Goal: Task Accomplishment & Management: Manage account settings

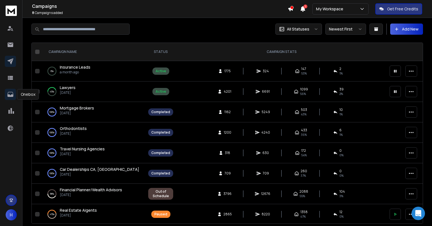
click at [10, 94] on icon at bounding box center [10, 94] width 7 height 7
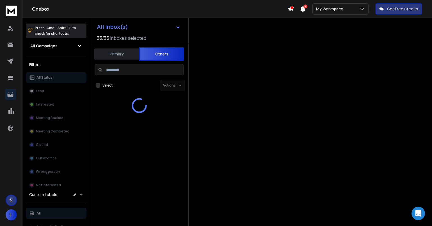
click at [167, 54] on button "Others" at bounding box center [161, 53] width 45 height 13
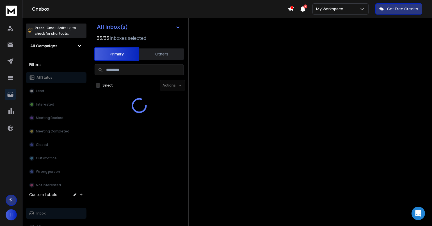
click at [118, 53] on button "Primary" at bounding box center [116, 53] width 45 height 13
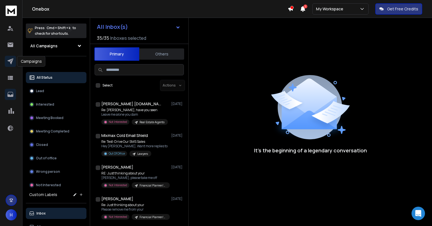
click at [10, 59] on icon at bounding box center [10, 61] width 7 height 7
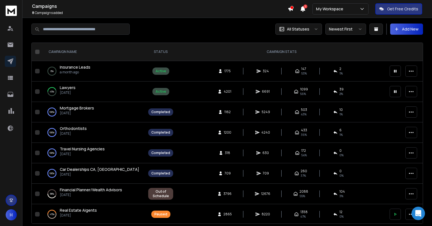
click at [78, 68] on span "Insurance Leads" at bounding box center [75, 67] width 31 height 5
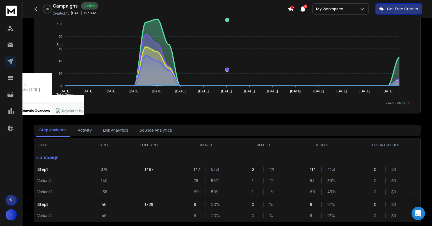
scroll to position [153, 0]
click at [88, 132] on button "Activity" at bounding box center [84, 131] width 21 height 12
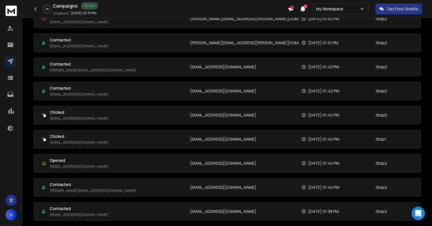
scroll to position [288, 0]
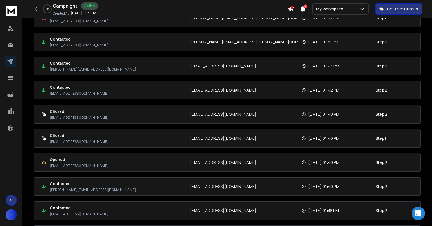
click at [174, 141] on div "Clicked hcarter@exactaudiencesnow.com" at bounding box center [116, 138] width 148 height 11
click at [164, 162] on div "Opened hcarter@exactaudiencesnow.com" at bounding box center [116, 162] width 148 height 11
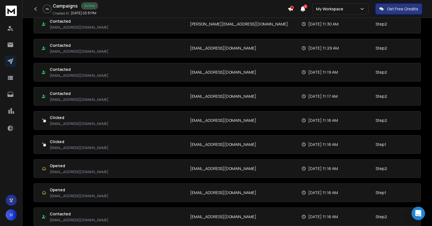
scroll to position [1586, 0]
drag, startPoint x: 209, startPoint y: 120, endPoint x: 228, endPoint y: 120, distance: 19.6
click at [229, 120] on div "aportillo@scif.com" at bounding box center [245, 121] width 111 height 6
click at [158, 123] on div "Clicked hcarter@exactaudiencesnow.com" at bounding box center [116, 120] width 148 height 11
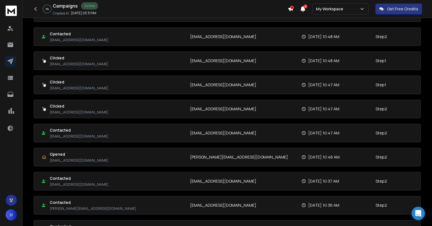
scroll to position [1864, 0]
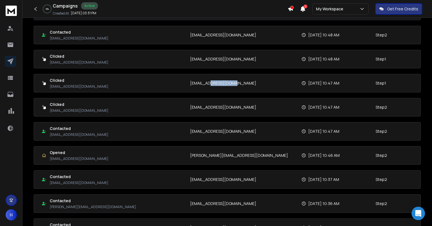
drag, startPoint x: 211, startPoint y: 83, endPoint x: 242, endPoint y: 81, distance: 30.6
click at [242, 82] on div "mstevens@npiainc.com" at bounding box center [245, 84] width 111 height 6
click at [136, 112] on div "Clicked hcarter@exactaudiencesnow.com" at bounding box center [116, 107] width 148 height 11
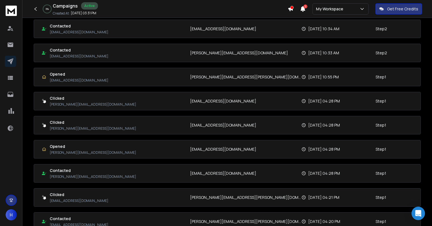
scroll to position [2066, 0]
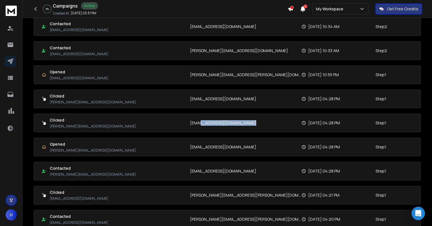
drag, startPoint x: 203, startPoint y: 123, endPoint x: 259, endPoint y: 121, distance: 56.1
click at [259, 122] on div "mark@petrocelliadjusters.com" at bounding box center [245, 123] width 111 height 6
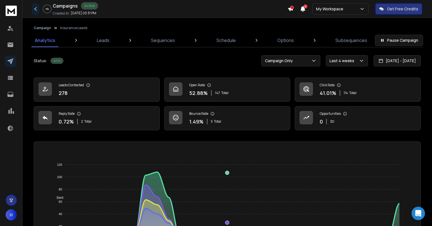
click at [36, 11] on icon at bounding box center [35, 8] width 5 height 5
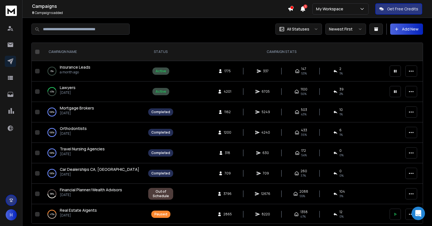
click at [67, 88] on span "Lawyers" at bounding box center [68, 87] width 16 height 5
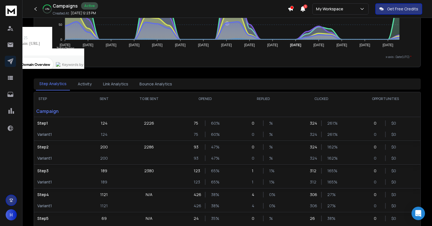
scroll to position [208, 0]
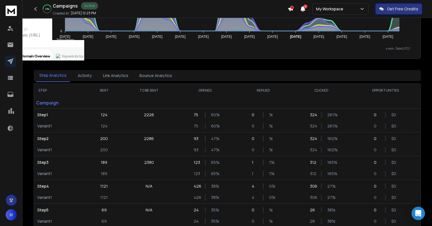
click at [84, 75] on button "Activity" at bounding box center [84, 76] width 21 height 12
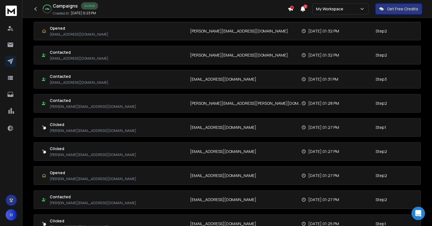
scroll to position [1072, 0]
drag, startPoint x: 205, startPoint y: 151, endPoint x: 245, endPoint y: 151, distance: 39.6
click at [244, 151] on div "jpalter@palterlaw.com" at bounding box center [245, 151] width 111 height 6
click at [148, 132] on div "Clicked hannah@exact-audience-ai.com" at bounding box center [116, 127] width 148 height 11
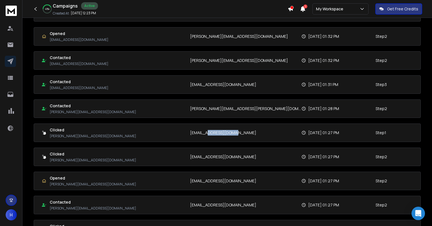
drag, startPoint x: 205, startPoint y: 133, endPoint x: 239, endPoint y: 132, distance: 33.7
click at [239, 132] on div "jpalter@palterlaw.com" at bounding box center [245, 133] width 111 height 6
click at [148, 132] on div "Clicked hannah@exact-audience-ai.com" at bounding box center [116, 132] width 148 height 11
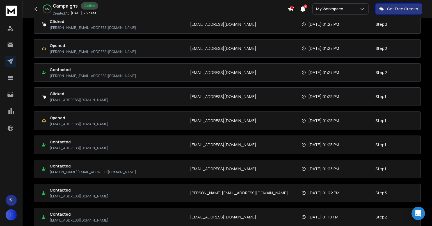
scroll to position [1206, 0]
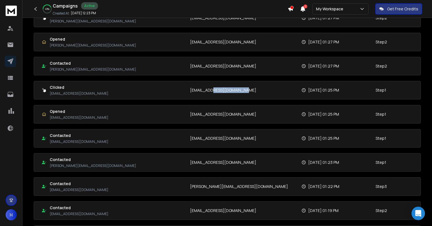
drag, startPoint x: 211, startPoint y: 88, endPoint x: 248, endPoint y: 90, distance: 37.1
click at [248, 90] on div "tcampbell@bendergritz.com" at bounding box center [245, 91] width 111 height 6
click at [182, 91] on div "Clicked hannahcarter@exactaudiencesnow.com" at bounding box center [116, 90] width 148 height 11
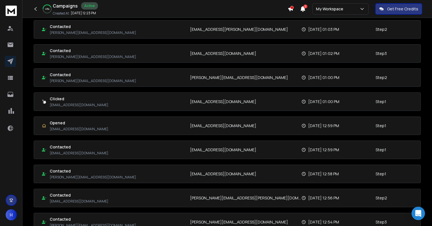
scroll to position [1701, 0]
drag, startPoint x: 206, startPoint y: 101, endPoint x: 237, endPoint y: 104, distance: 31.3
click at [237, 104] on div "rbower@fsbrlaw.com" at bounding box center [245, 102] width 111 height 6
click at [135, 118] on div "Opened hannahcarter@exactaudiencesnow.com rbower@fsbrlaw.com Sep 10, 2025, 12:5…" at bounding box center [227, 125] width 387 height 19
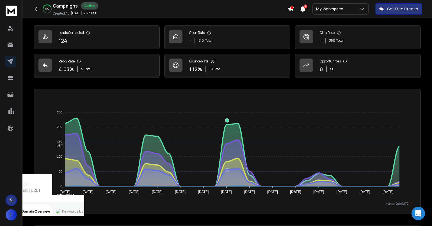
scroll to position [0, 0]
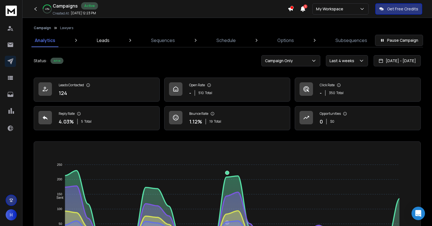
click at [104, 42] on p "Leads" at bounding box center [103, 40] width 13 height 7
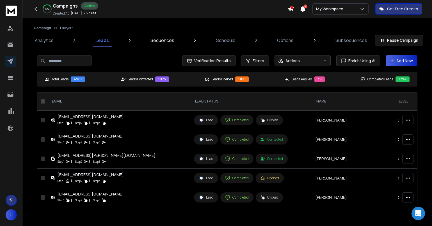
click at [160, 40] on p "Sequences" at bounding box center [162, 40] width 24 height 7
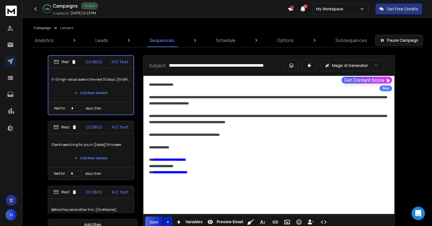
scroll to position [0, 5]
drag, startPoint x: 169, startPoint y: 64, endPoint x: 250, endPoint y: 63, distance: 80.8
click at [250, 63] on input "**********" at bounding box center [224, 65] width 110 height 7
click at [189, 83] on div "**********" at bounding box center [269, 85] width 240 height 6
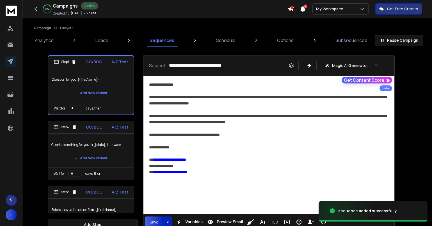
click at [72, 147] on p "Clients searching for you in {{state}} this week" at bounding box center [90, 145] width 79 height 16
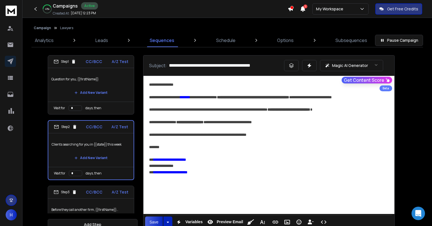
drag, startPoint x: 268, startPoint y: 65, endPoint x: 161, endPoint y: 67, distance: 107.2
click at [161, 67] on div "**********" at bounding box center [214, 65] width 130 height 7
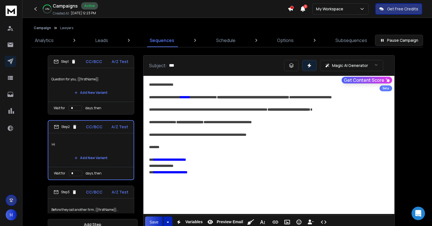
click at [310, 65] on icon "button" at bounding box center [309, 65] width 5 height 5
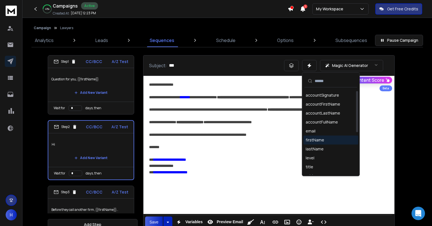
click at [317, 143] on div "firstName" at bounding box center [330, 140] width 55 height 9
type input "**********"
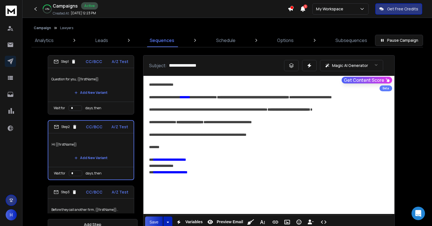
click at [256, 132] on div "**********" at bounding box center [269, 135] width 240 height 6
drag, startPoint x: 215, startPoint y: 121, endPoint x: 172, endPoint y: 121, distance: 42.7
click at [172, 121] on div "**********" at bounding box center [269, 122] width 240 height 6
click at [261, 223] on icon "button" at bounding box center [262, 222] width 7 height 7
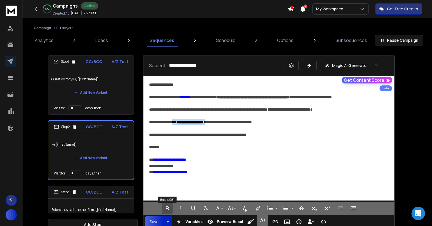
click at [167, 210] on icon "button" at bounding box center [167, 208] width 7 height 7
click at [223, 160] on div "**********" at bounding box center [269, 160] width 240 height 6
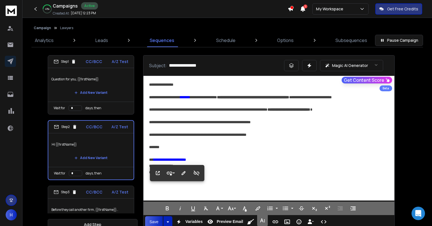
click at [211, 128] on div at bounding box center [269, 128] width 240 height 6
click at [205, 121] on div "**********" at bounding box center [269, 122] width 240 height 6
click at [210, 122] on div "**********" at bounding box center [269, 122] width 240 height 6
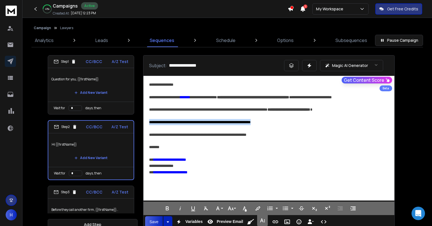
drag, startPoint x: 270, startPoint y: 123, endPoint x: 146, endPoint y: 121, distance: 124.3
click at [146, 122] on div "**********" at bounding box center [268, 138] width 251 height 125
copy div "**********"
click at [177, 126] on div at bounding box center [269, 128] width 240 height 6
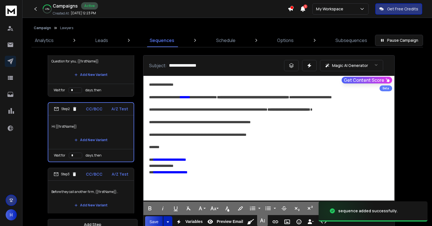
scroll to position [19, 0]
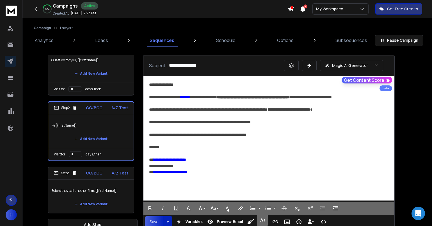
click at [40, 125] on div "**********" at bounding box center [226, 143] width 391 height 180
click at [36, 9] on icon at bounding box center [35, 8] width 5 height 5
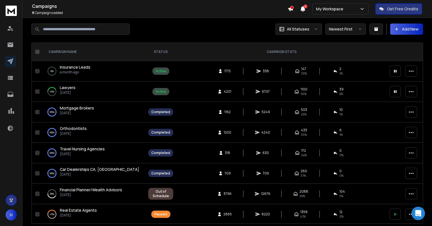
click at [74, 68] on span "Insurance Leads" at bounding box center [75, 67] width 31 height 5
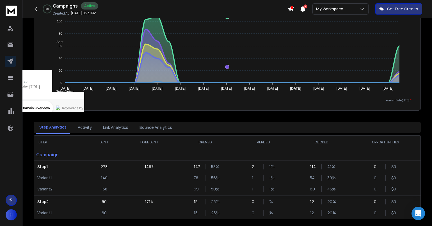
scroll to position [159, 0]
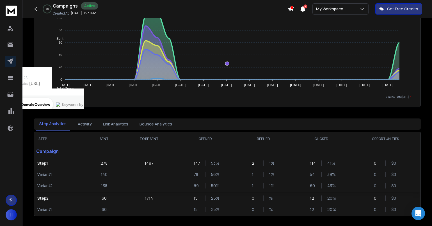
click at [85, 125] on button "Activity" at bounding box center [84, 124] width 21 height 12
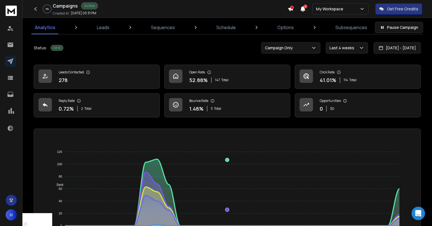
scroll to position [0, 0]
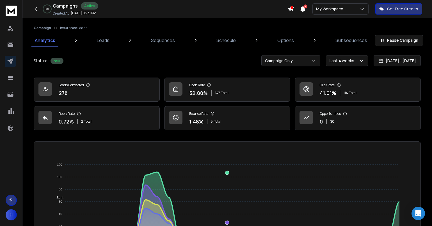
click at [169, 62] on div "Status: Active Pause Campaign Campaign Only Last 4 weeks 12 Aug 2025 - 10 Sep 2…" at bounding box center [227, 60] width 387 height 11
click at [104, 42] on p "Leads" at bounding box center [103, 40] width 13 height 7
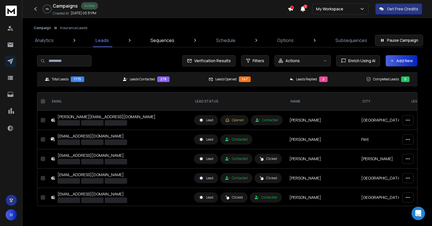
click at [166, 41] on p "Sequences" at bounding box center [162, 40] width 24 height 7
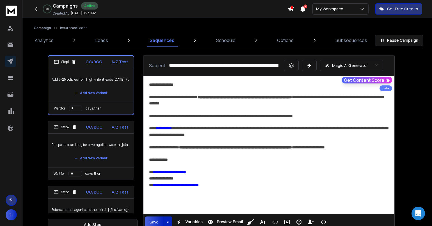
click at [105, 81] on p "Add 5–25 policies from high-intent leads in 30 days, {{firstName}}" at bounding box center [91, 80] width 79 height 16
click at [169, 65] on input "**********" at bounding box center [223, 65] width 109 height 7
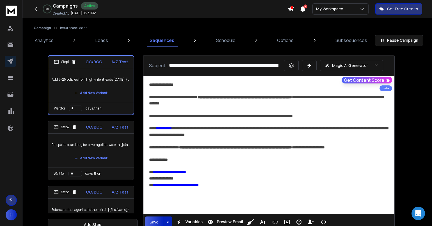
click at [210, 103] on div "**********" at bounding box center [269, 100] width 240 height 13
click at [46, 42] on p "Analytics" at bounding box center [44, 40] width 19 height 7
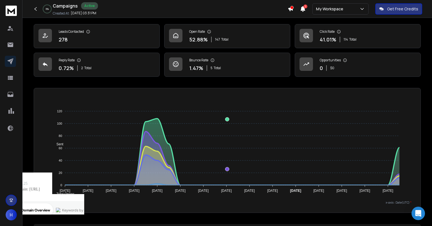
scroll to position [59, 0]
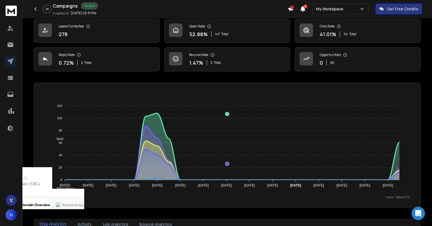
click at [414, 151] on div "Sent Total Opens Unique Opens Links Clicked Total Replies 120 120 100 100 80 80…" at bounding box center [227, 145] width 387 height 125
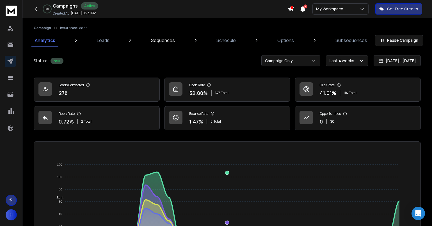
click at [153, 42] on p "Sequences" at bounding box center [163, 40] width 24 height 7
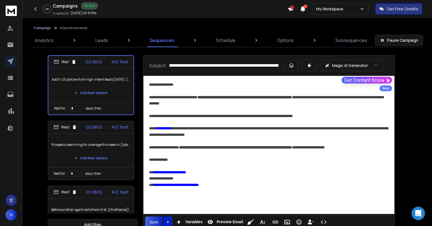
click at [202, 67] on input "**********" at bounding box center [223, 65] width 109 height 7
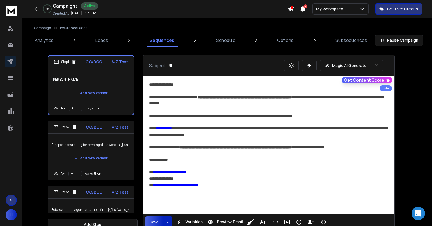
type input "*"
click at [307, 64] on icon "button" at bounding box center [309, 65] width 5 height 5
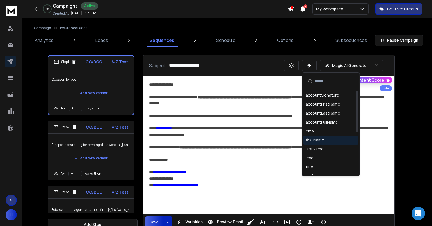
click at [311, 141] on div "firstName" at bounding box center [315, 141] width 19 height 6
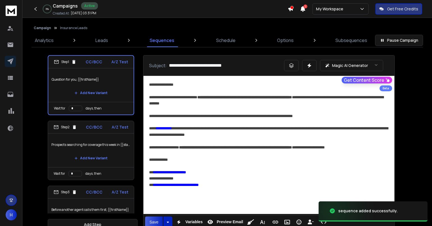
click at [100, 148] on p "Prospects searching for coverage this week in {{state}}" at bounding box center [90, 145] width 79 height 16
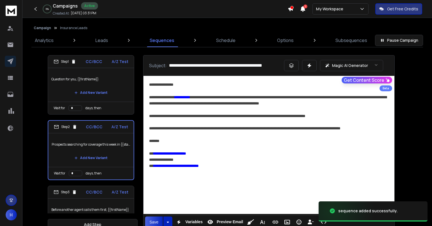
click at [219, 68] on input "**********" at bounding box center [223, 65] width 109 height 7
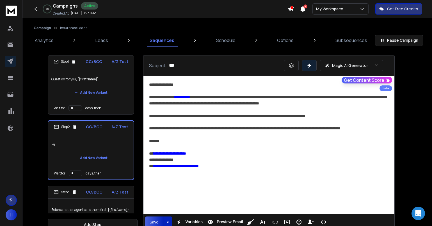
click at [308, 65] on icon "button" at bounding box center [309, 65] width 5 height 5
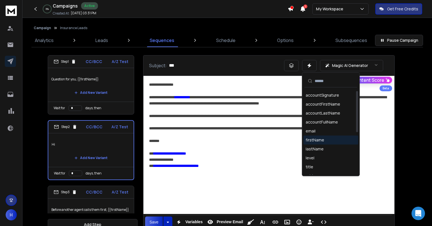
click at [316, 139] on div "firstName" at bounding box center [315, 141] width 19 height 6
type input "**********"
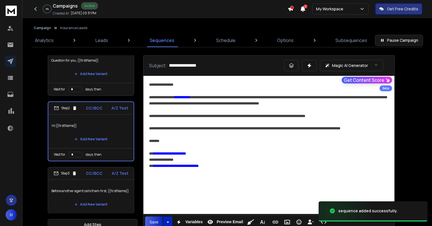
scroll to position [19, 0]
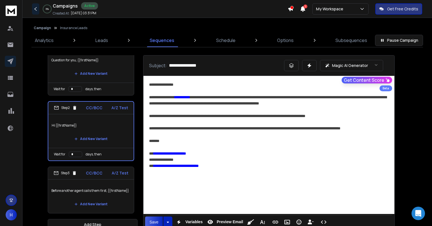
click at [35, 8] on icon at bounding box center [35, 8] width 5 height 5
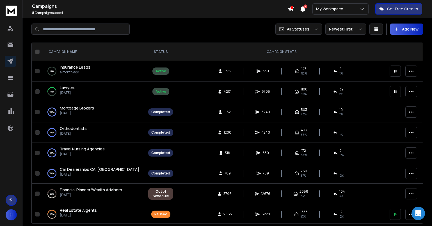
click at [83, 67] on span "Insurance Leads" at bounding box center [75, 67] width 31 height 5
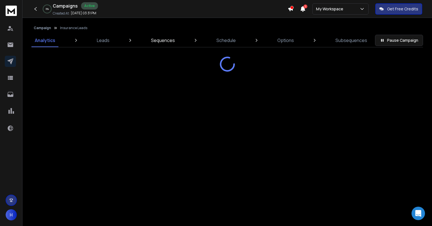
click at [179, 31] on div "Campaign Insurance Leads" at bounding box center [226, 28] width 391 height 9
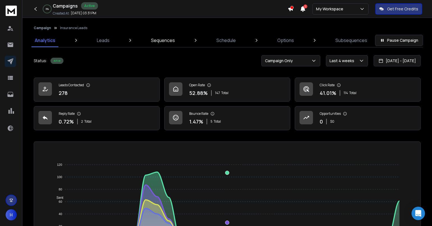
click at [171, 40] on p "Sequences" at bounding box center [163, 40] width 24 height 7
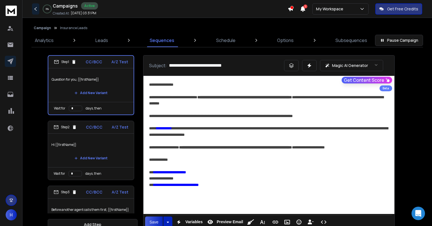
click at [35, 9] on icon at bounding box center [35, 9] width 2 height 4
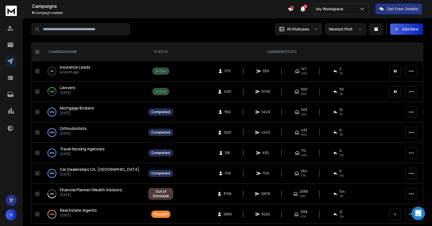
click at [28, 47] on div "Campaigns 8 Campaigns Added All Statuses Newest First Add New CAMPAIGN NAME STA…" at bounding box center [226, 137] width 409 height 238
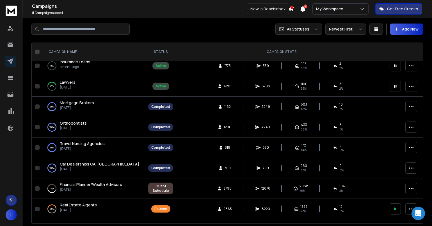
click at [293, 9] on icon at bounding box center [290, 9] width 4 height 4
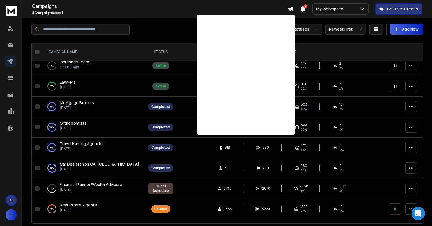
click at [214, 8] on h1 "Campaigns" at bounding box center [160, 6] width 256 height 7
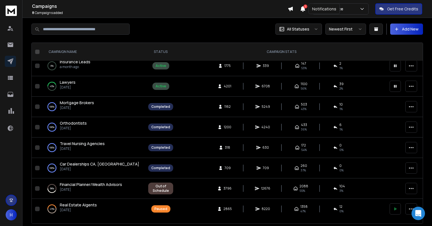
click at [304, 9] on icon at bounding box center [302, 9] width 5 height 6
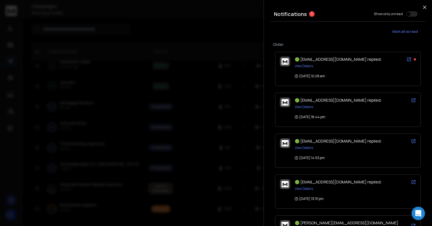
click at [424, 6] on icon "button" at bounding box center [424, 7] width 3 height 3
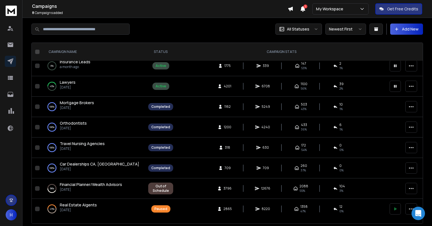
click at [27, 21] on div "Campaigns 8 Campaigns Added All Statuses Newest First Add New CAMPAIGN NAME STA…" at bounding box center [226, 137] width 409 height 238
click at [26, 36] on div "Campaigns 8 Campaigns Added All Statuses Newest First Add New CAMPAIGN NAME STA…" at bounding box center [226, 137] width 409 height 238
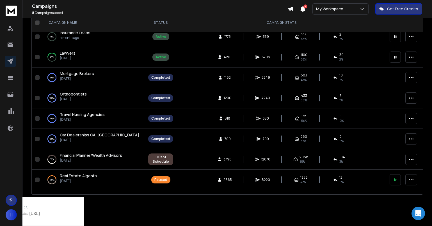
scroll to position [0, 0]
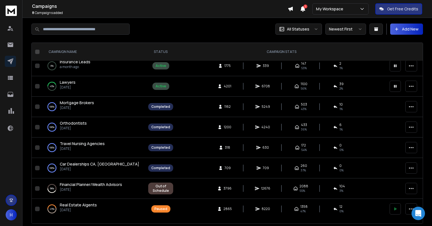
click at [175, 26] on div at bounding box center [129, 29] width 196 height 11
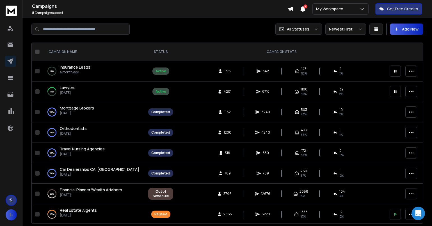
click at [80, 67] on span "Insurance Leads" at bounding box center [75, 67] width 31 height 5
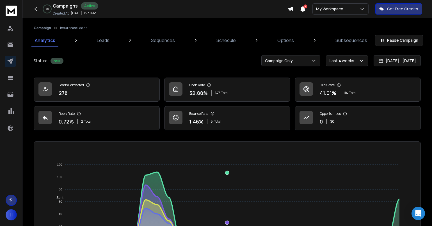
click at [28, 75] on div "Campaign Insurance Leads Analytics Leads Sequences Schedule Options Subsequence…" at bounding box center [226, 202] width 409 height 368
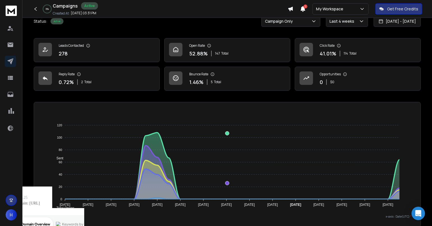
scroll to position [41, 0]
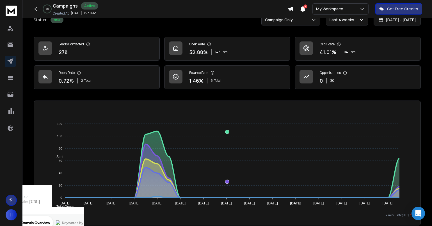
click at [26, 105] on div "Campaign Insurance Leads Analytics Leads Sequences Schedule Options Subsequence…" at bounding box center [226, 161] width 409 height 368
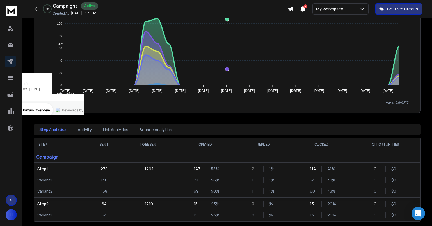
scroll to position [154, 0]
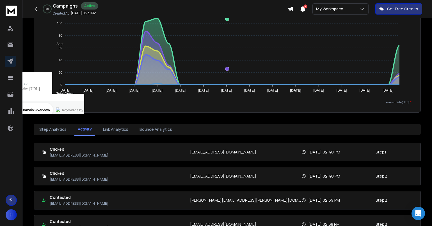
click at [86, 133] on button "Activity" at bounding box center [84, 129] width 21 height 13
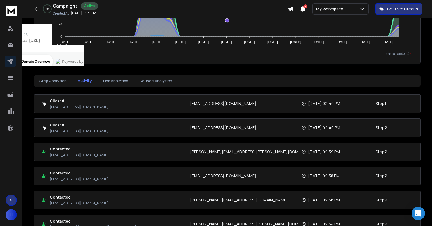
scroll to position [202, 0]
drag, startPoint x: 206, startPoint y: 129, endPoint x: 258, endPoint y: 131, distance: 52.5
click at [258, 131] on div "clydon@aeblyandassociates.com" at bounding box center [245, 129] width 111 height 6
click at [205, 110] on div "Clicked hcarter@exact-audience-ai.com clydon@aeblyandassociates.com Sep 10, 202…" at bounding box center [227, 104] width 387 height 19
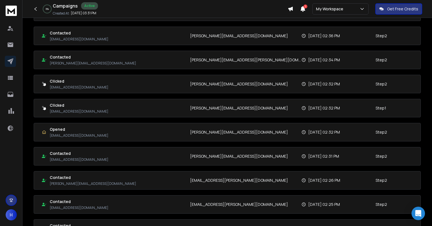
scroll to position [368, 0]
drag, startPoint x: 201, startPoint y: 85, endPoint x: 241, endPoint y: 85, distance: 40.4
click at [241, 85] on div "dan@questige.com" at bounding box center [245, 84] width 111 height 6
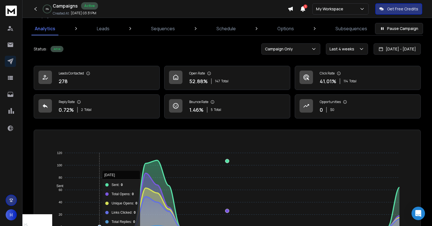
scroll to position [12, 0]
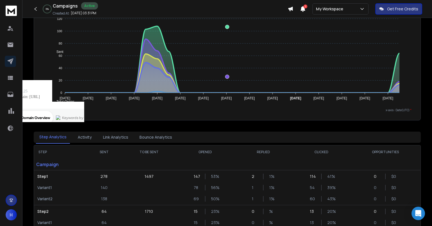
scroll to position [159, 0]
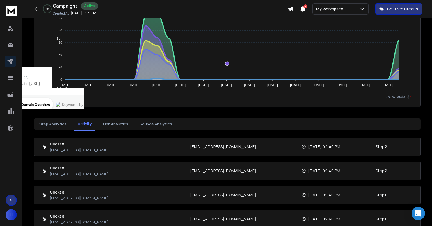
click at [82, 123] on button "Activity" at bounding box center [84, 124] width 21 height 13
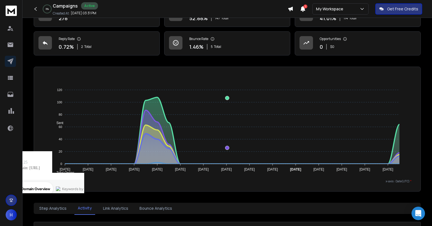
scroll to position [77, 0]
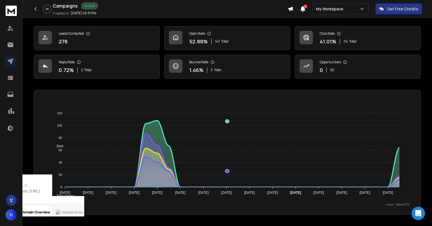
scroll to position [0, 0]
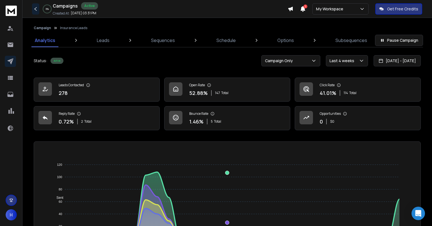
click at [35, 9] on icon at bounding box center [35, 9] width 2 height 4
